Goal: Task Accomplishment & Management: Use online tool/utility

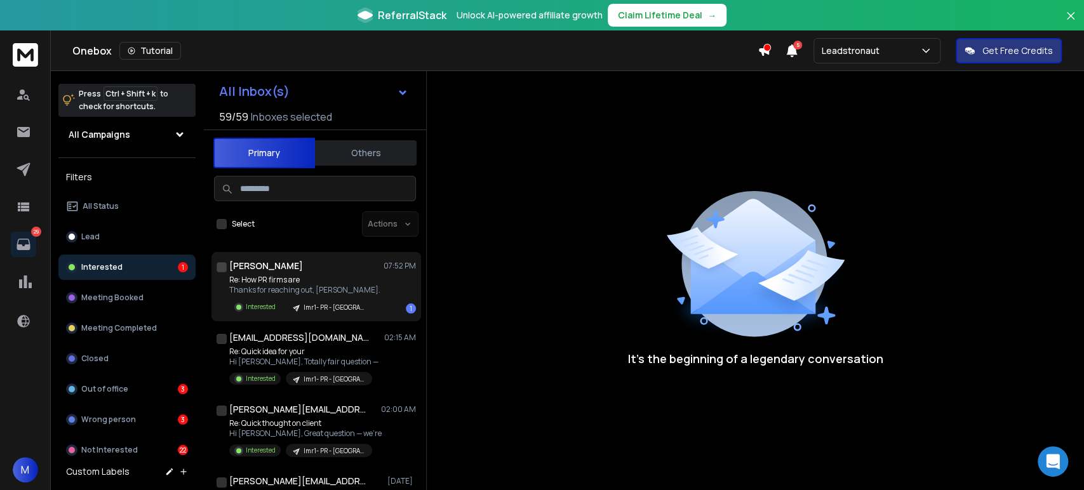
click at [356, 281] on div "Re: How PR firms are Thanks for reaching out, Imran. Interested Imr1- PR - US 1" at bounding box center [322, 294] width 187 height 39
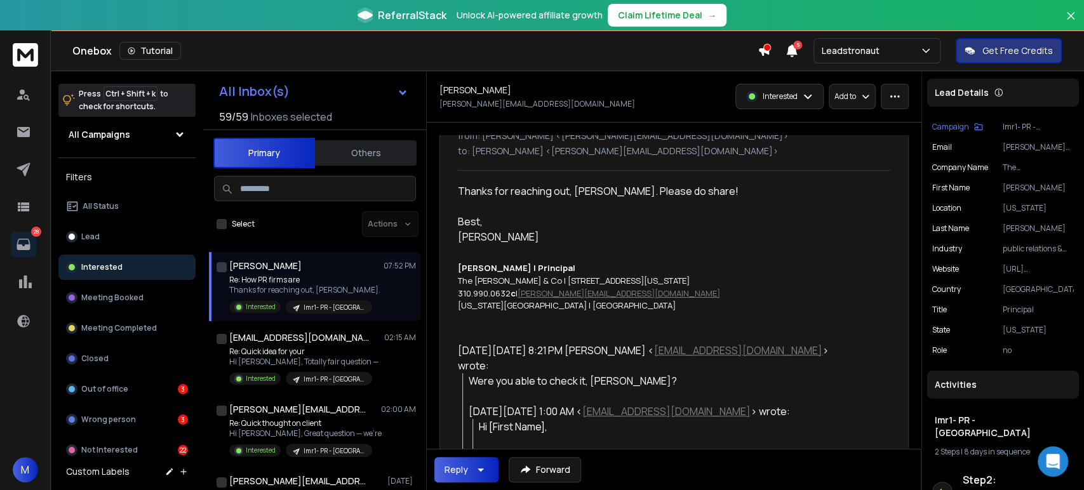
scroll to position [142, 0]
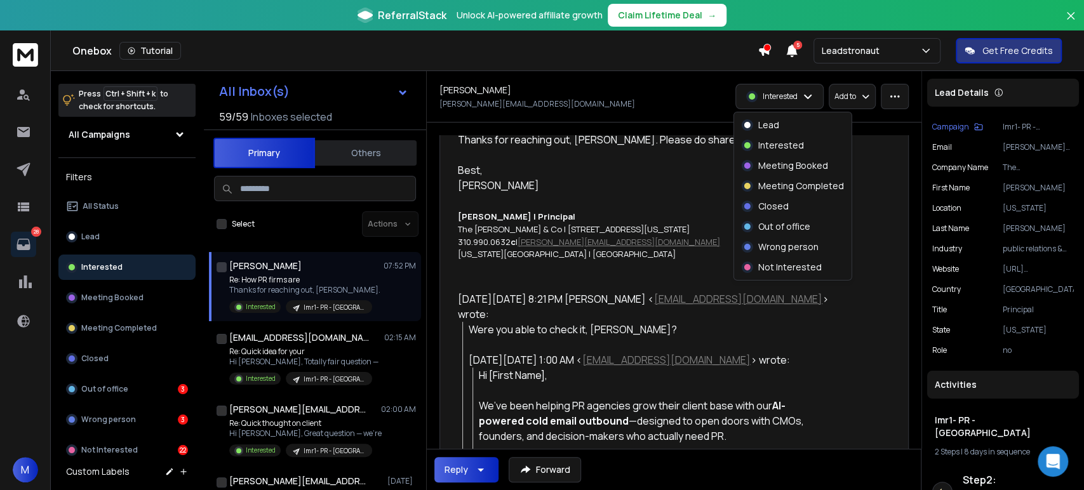
click at [812, 92] on icon at bounding box center [808, 96] width 10 height 10
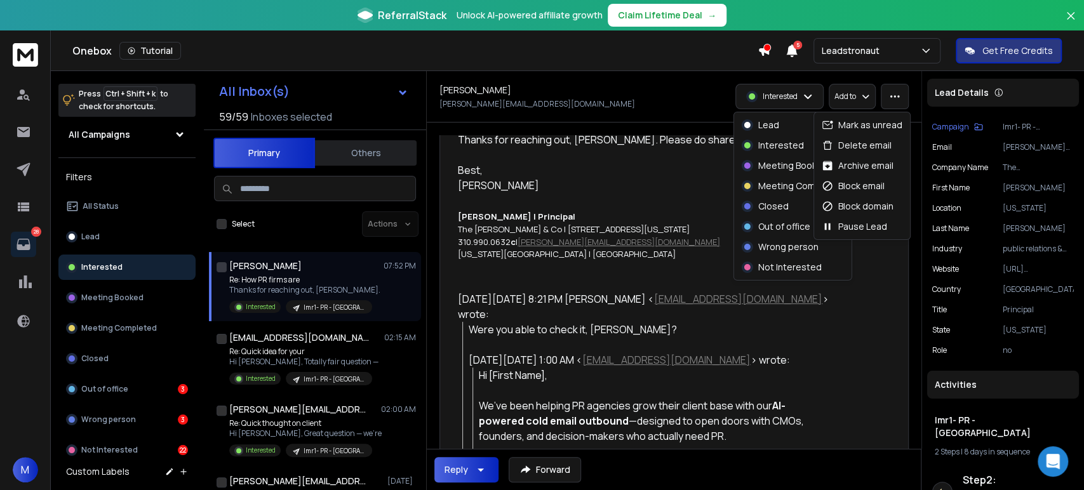
click at [884, 92] on button "button" at bounding box center [895, 96] width 28 height 25
click at [878, 125] on div "Mark as unread" at bounding box center [862, 125] width 81 height 13
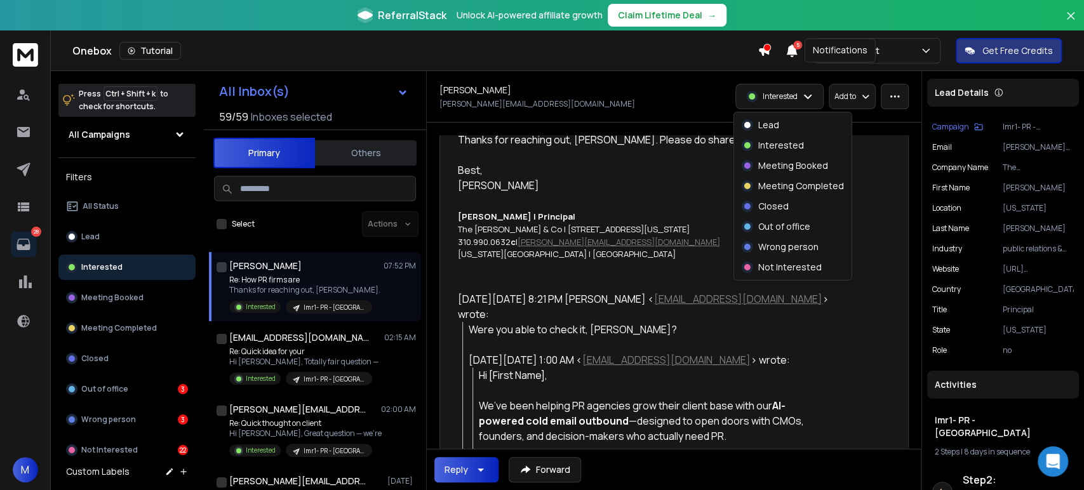
click at [792, 53] on icon at bounding box center [792, 50] width 11 height 13
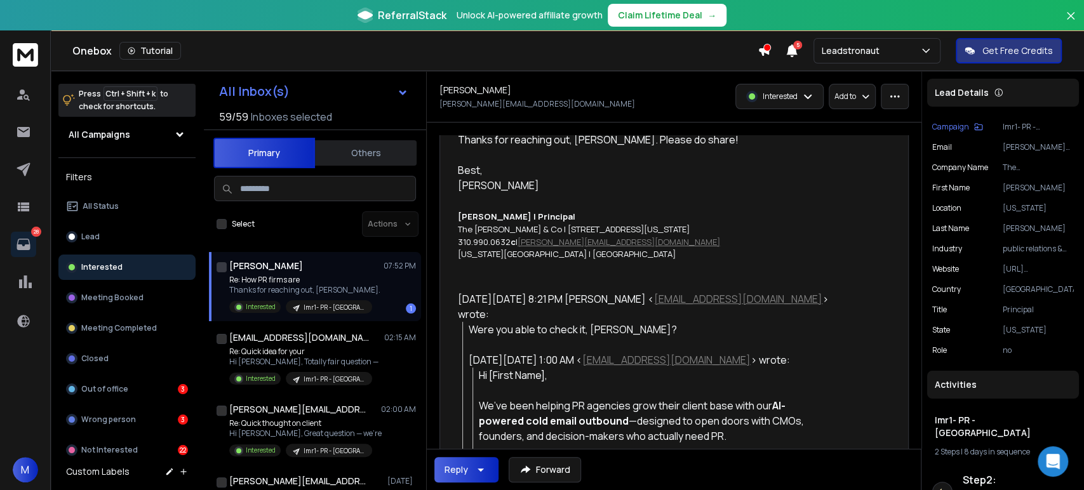
click at [1039, 273] on p "[URL][DOMAIN_NAME]" at bounding box center [1038, 269] width 71 height 10
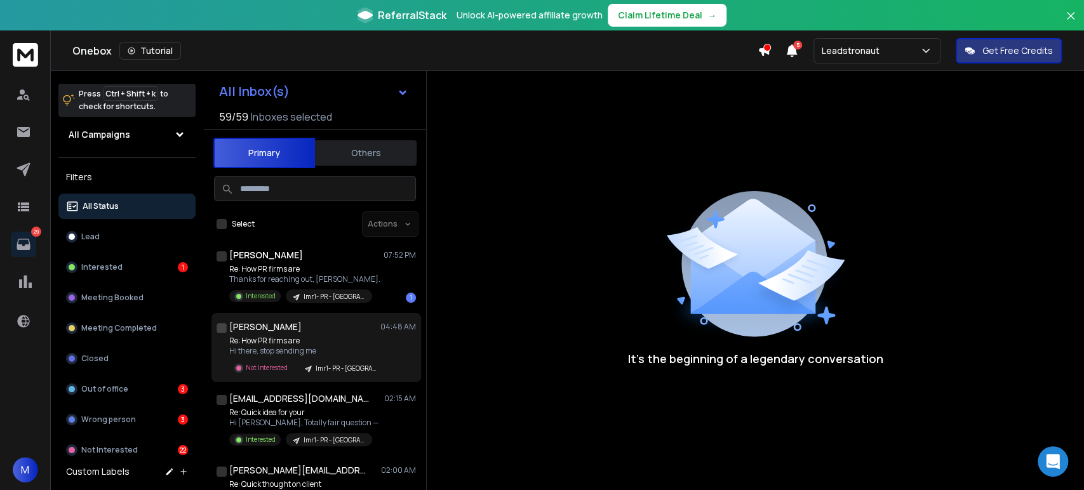
scroll to position [10, 0]
click at [323, 337] on p "Re: How PR firms are" at bounding box center [305, 342] width 152 height 10
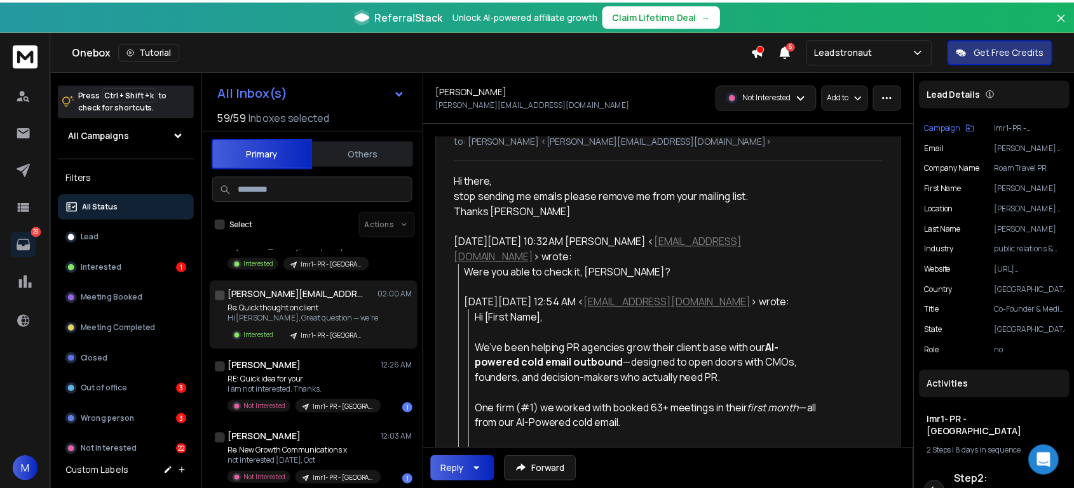
scroll to position [0, 0]
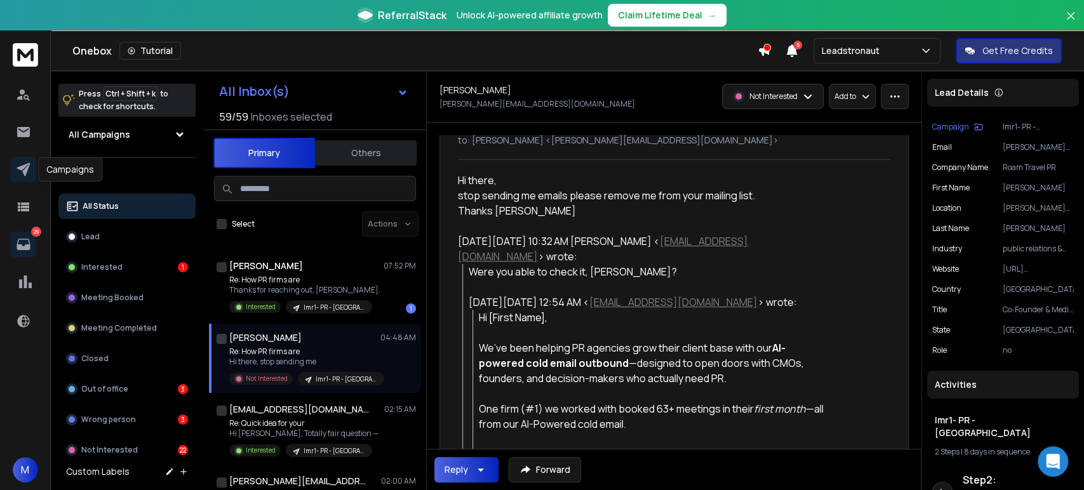
click at [24, 164] on icon at bounding box center [23, 169] width 15 height 15
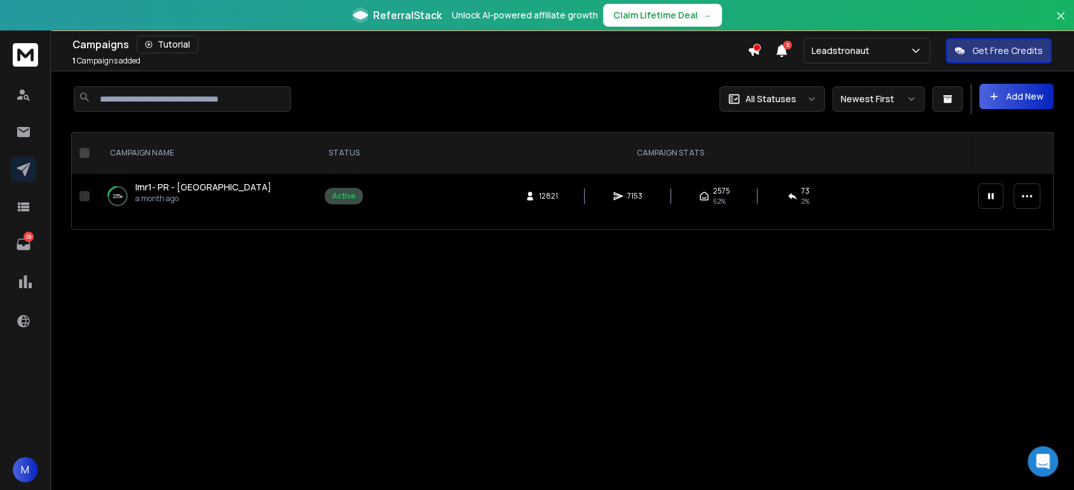
click at [401, 196] on div "12821 7153 2575 62 % 73 2 %" at bounding box center [670, 196] width 584 height 20
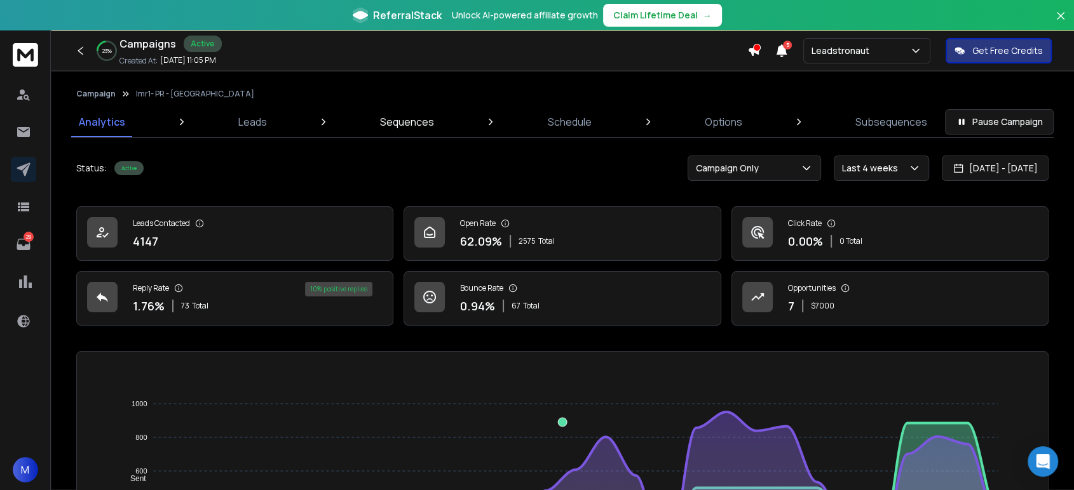
click at [421, 121] on p "Sequences" at bounding box center [407, 121] width 54 height 15
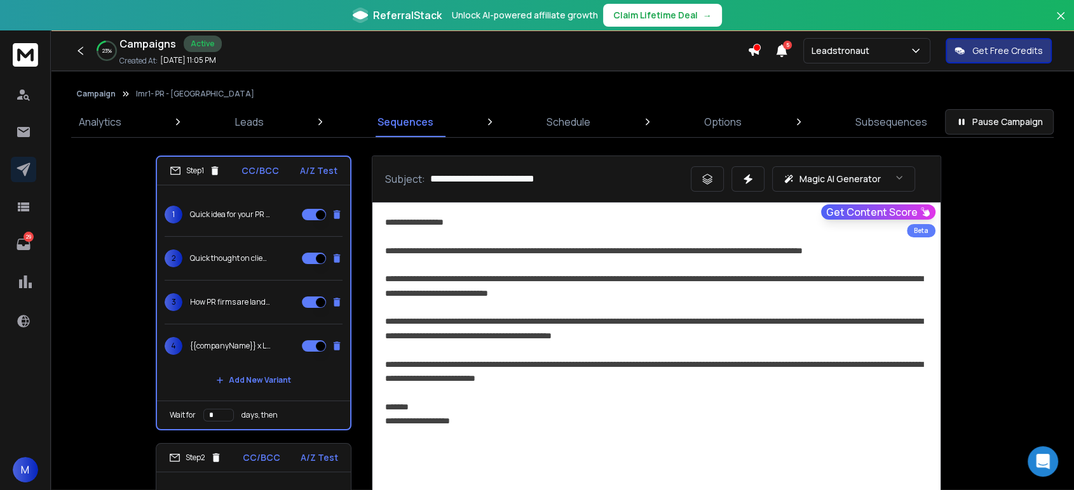
scroll to position [64, 0]
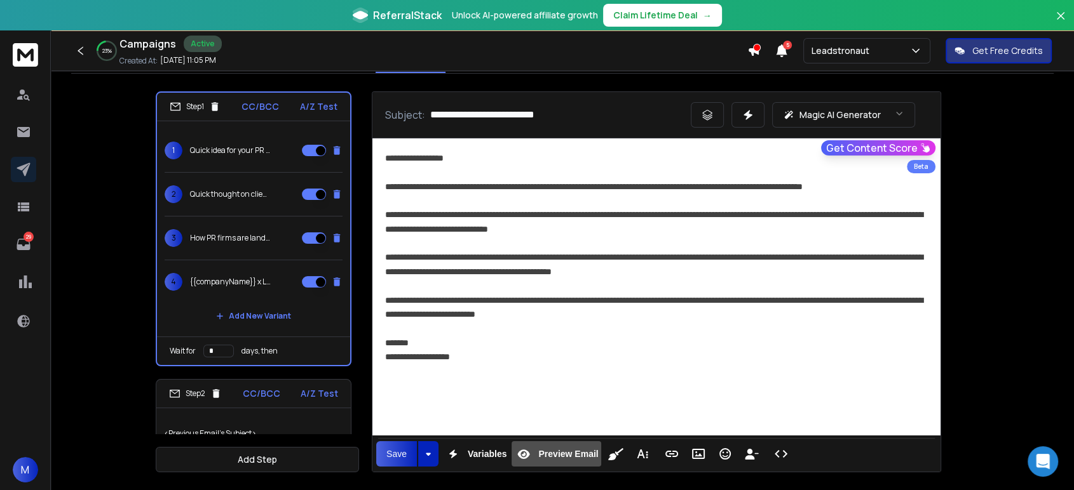
click at [536, 454] on span "Preview Email" at bounding box center [568, 454] width 65 height 11
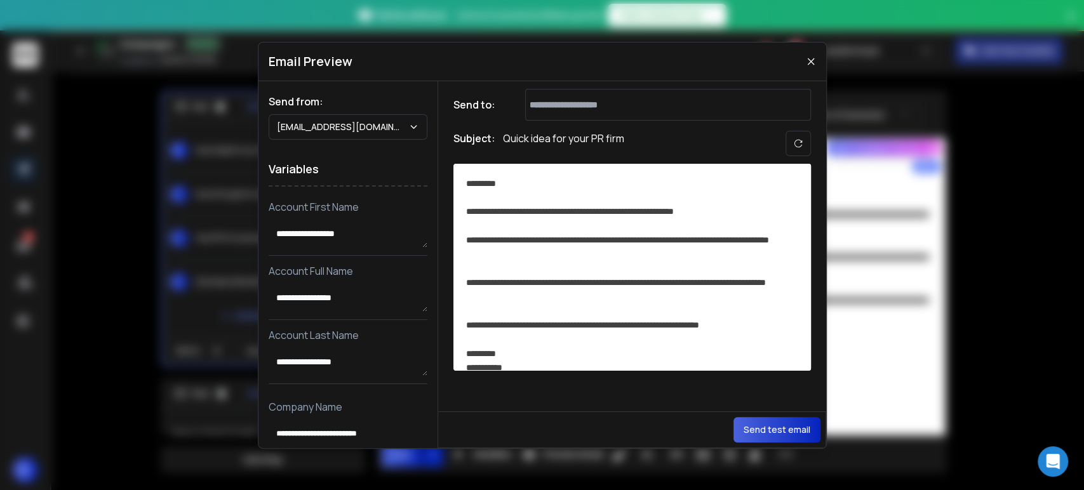
click at [813, 57] on icon at bounding box center [811, 62] width 10 height 10
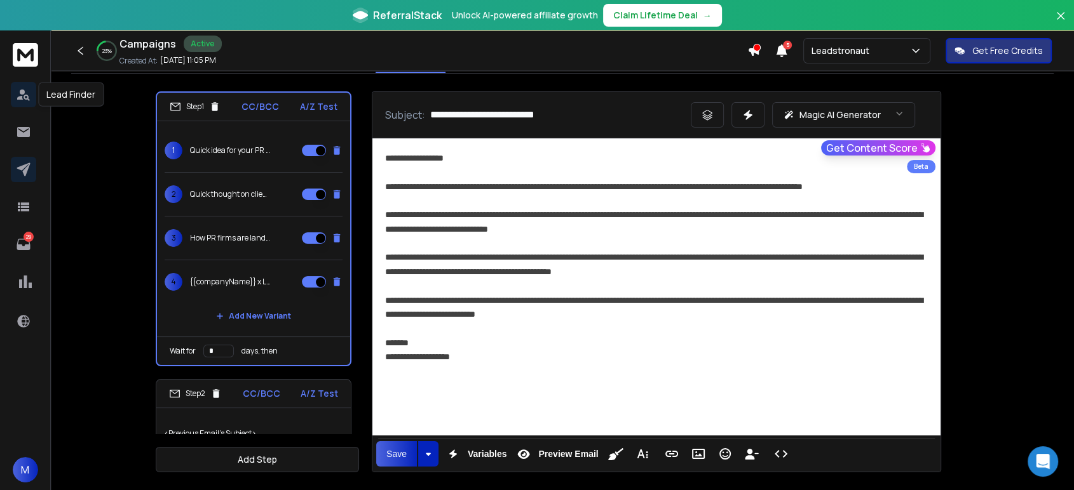
click at [24, 100] on icon at bounding box center [23, 94] width 15 height 15
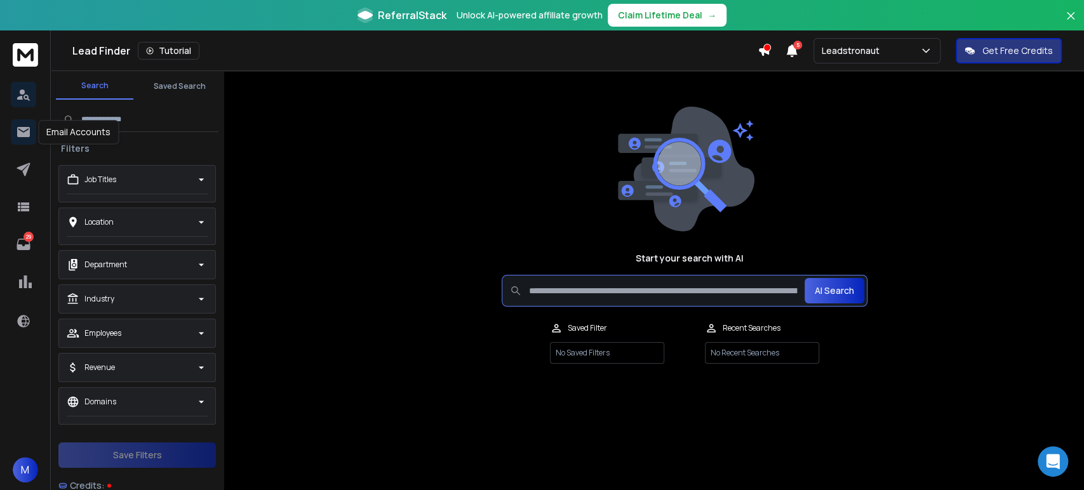
click at [25, 129] on icon at bounding box center [23, 132] width 13 height 10
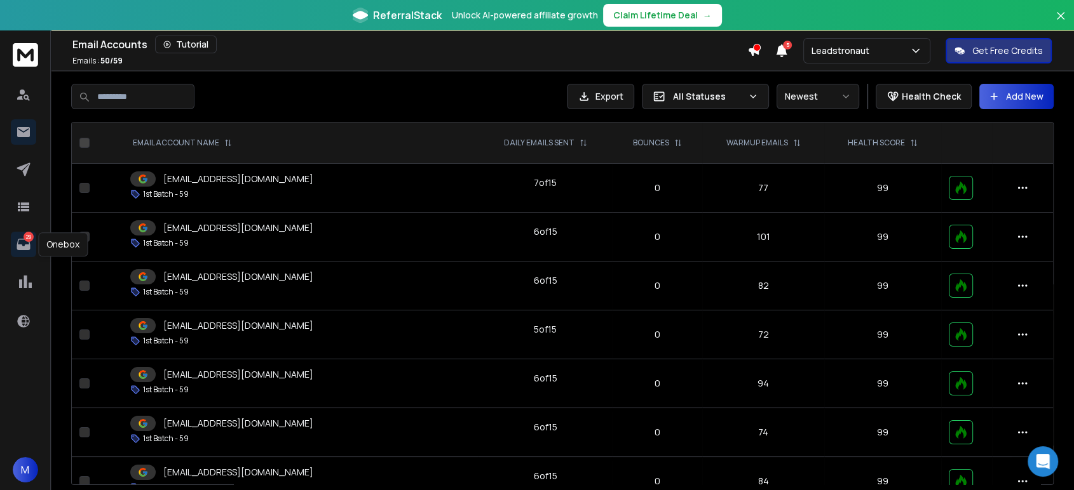
click at [16, 238] on icon at bounding box center [23, 244] width 15 height 15
